Goal: Find specific page/section: Find specific page/section

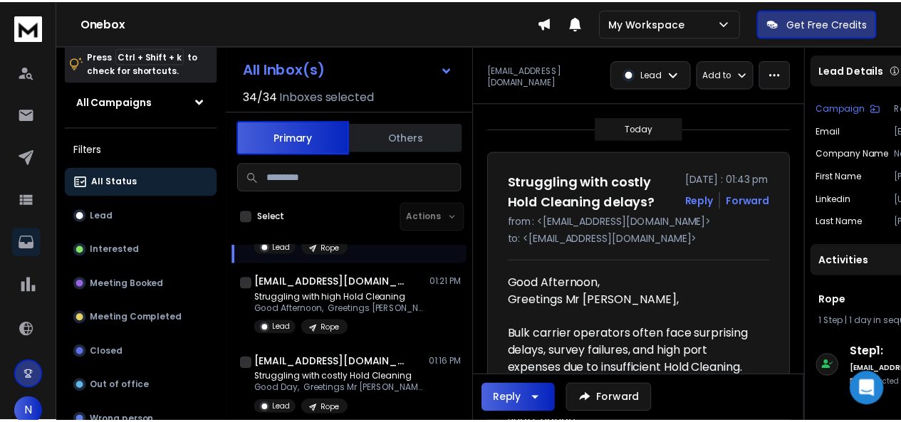
scroll to position [12, 0]
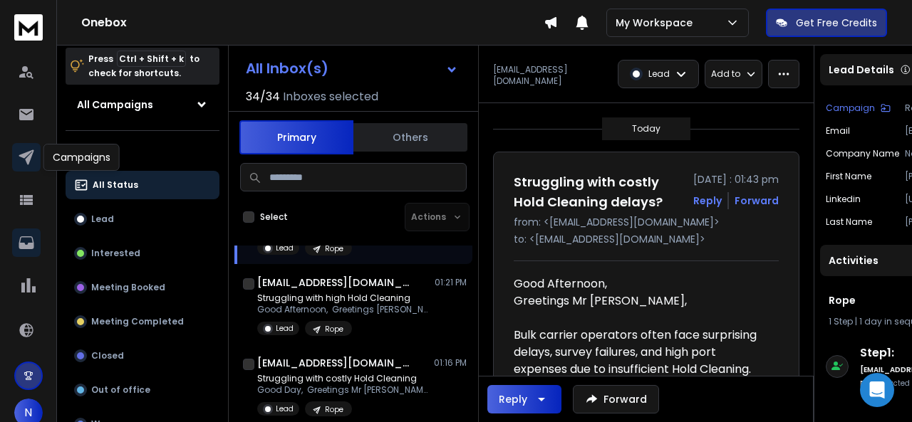
click at [28, 160] on icon at bounding box center [26, 157] width 15 height 15
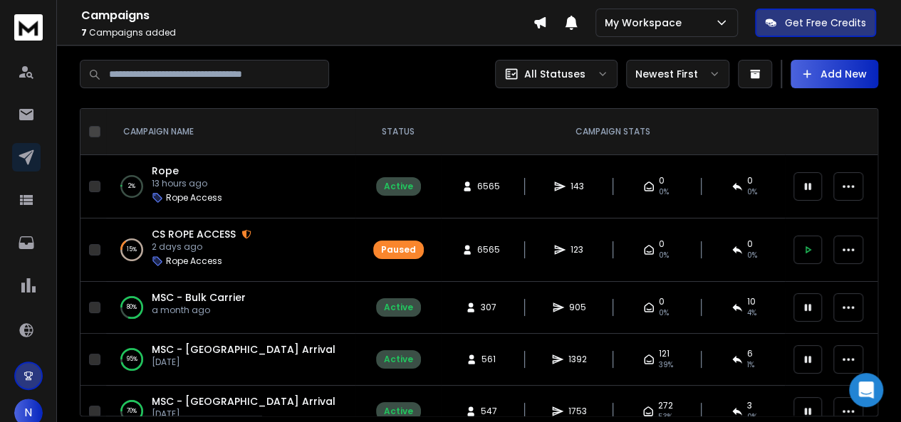
click at [240, 191] on div "2 % Rope 13 hours ago Rope Access" at bounding box center [230, 187] width 221 height 46
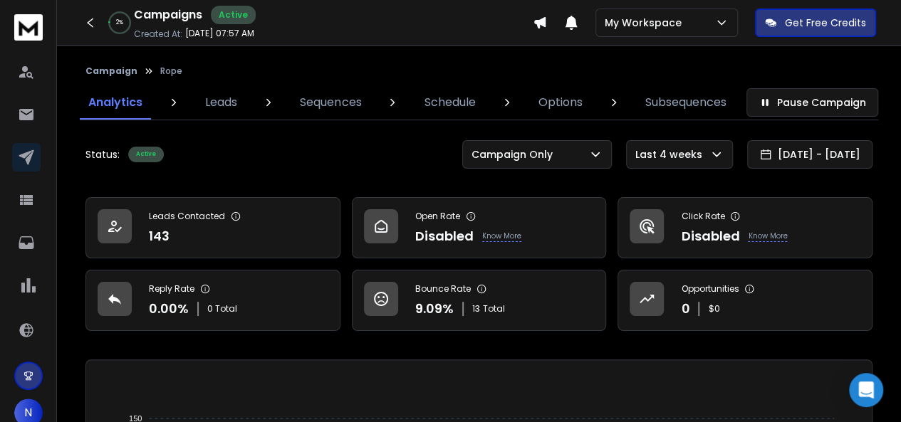
click at [191, 105] on div "Analytics Leads Sequences Schedule Options Subsequences" at bounding box center [407, 102] width 655 height 34
click at [30, 159] on icon at bounding box center [26, 157] width 15 height 15
